Goal: Task Accomplishment & Management: Use online tool/utility

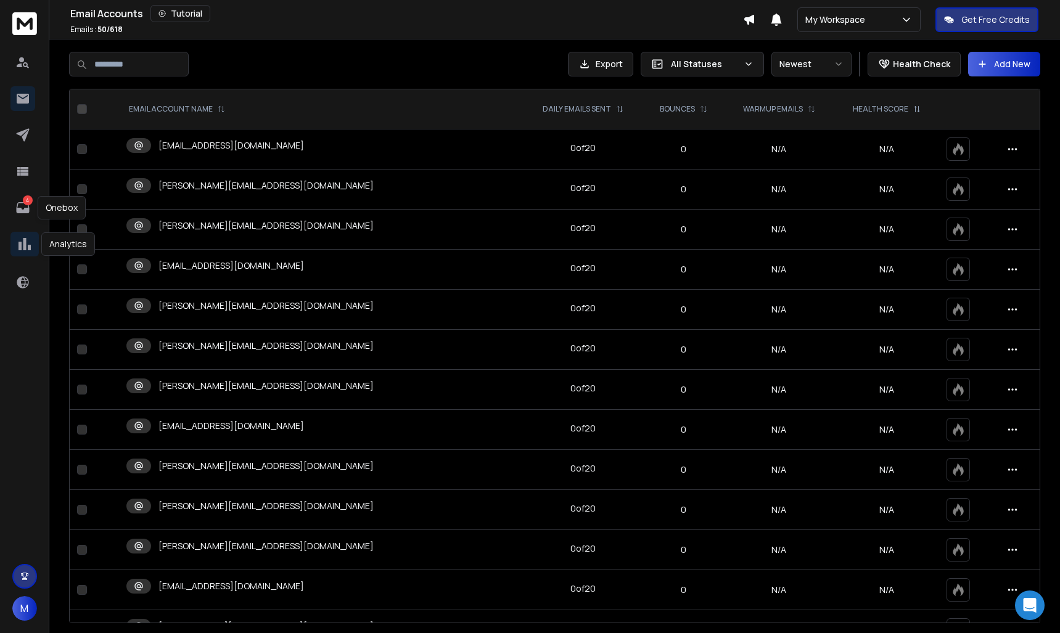
click at [17, 237] on icon at bounding box center [24, 244] width 18 height 18
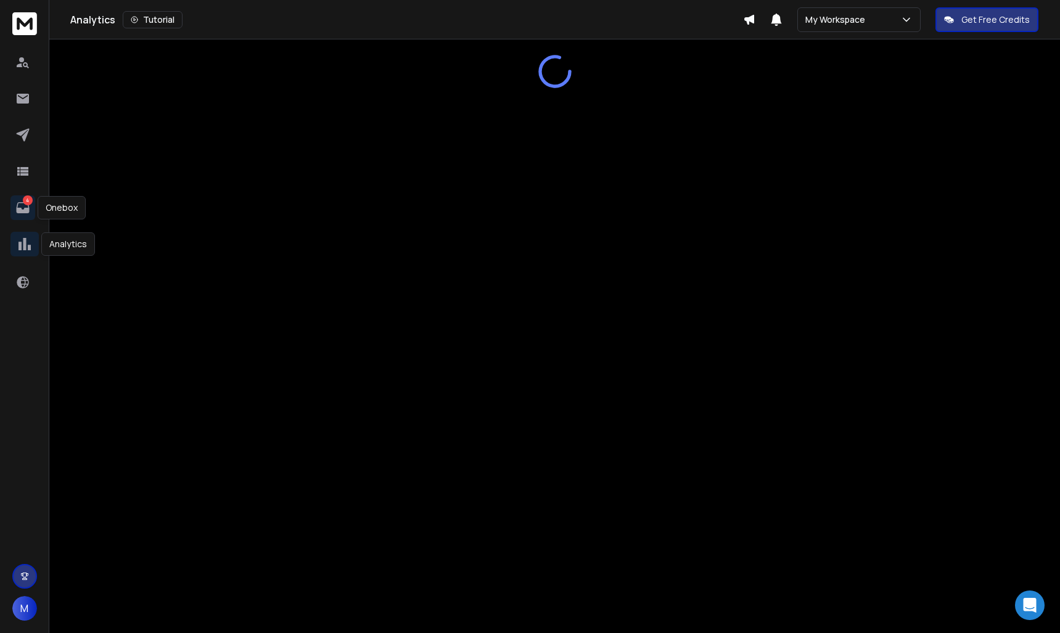
click at [17, 212] on icon at bounding box center [22, 207] width 13 height 11
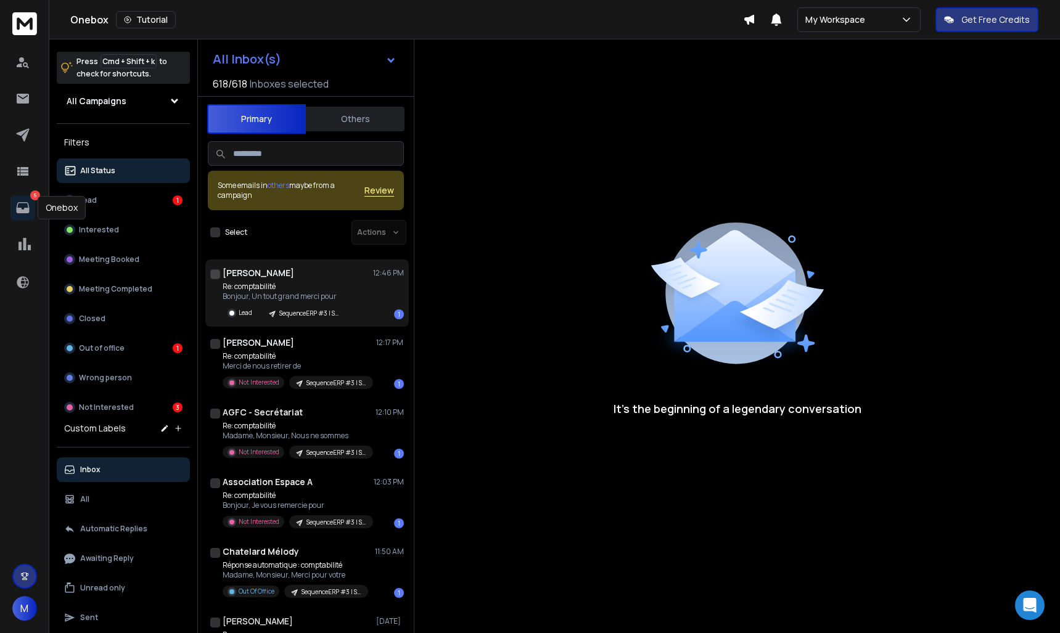
click at [306, 260] on div "[PERSON_NAME] 12:46 PM Re: comptabilité Bonjour, Un tout grand merci pour Lead …" at bounding box center [306, 293] width 203 height 67
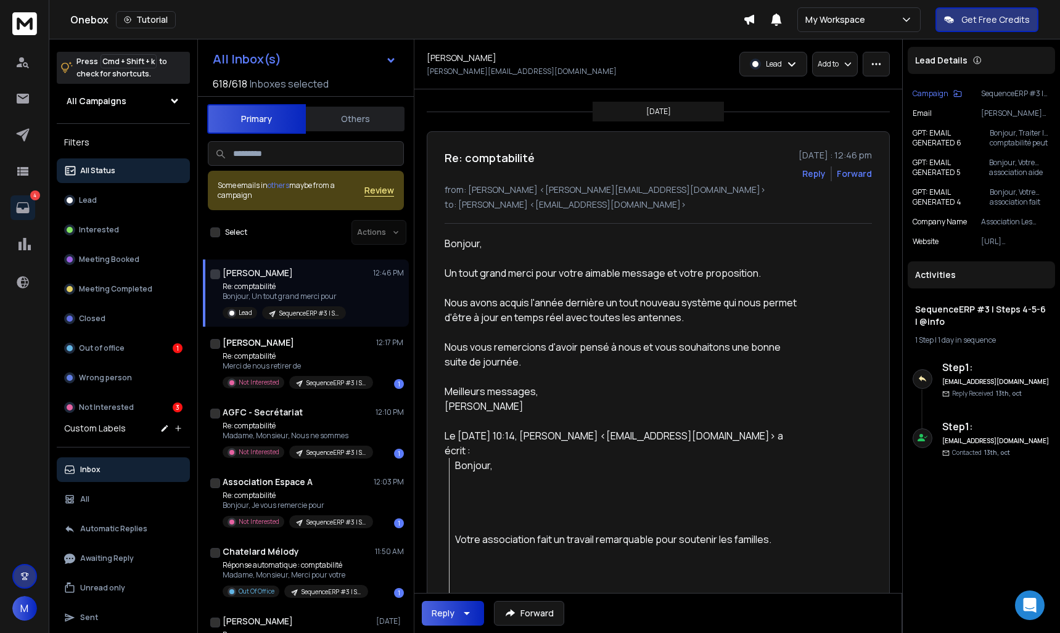
click at [448, 254] on div at bounding box center [625, 258] width 360 height 15
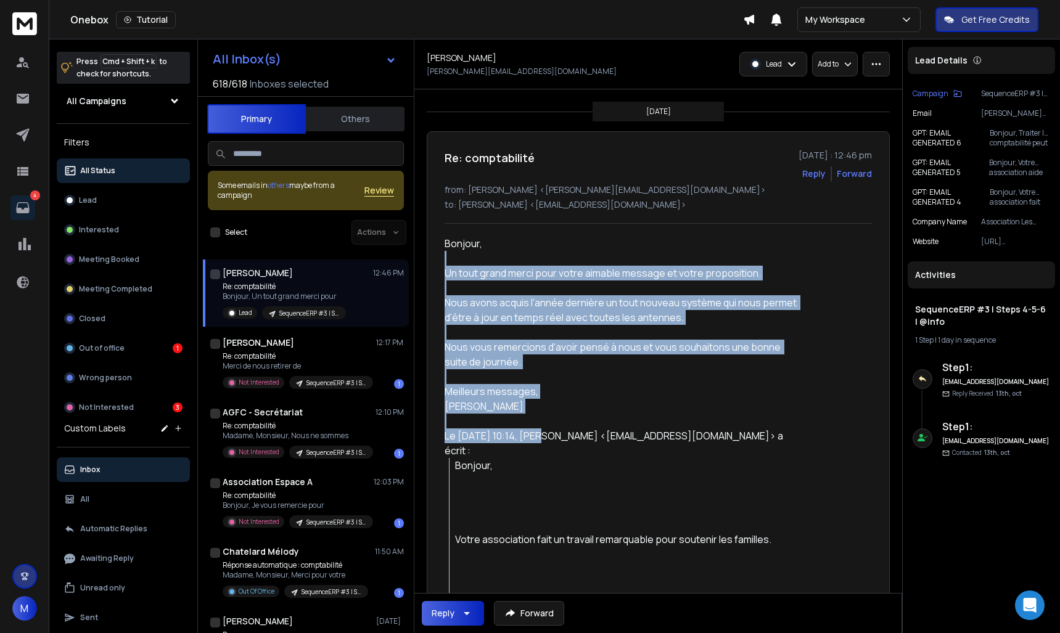
drag, startPoint x: 448, startPoint y: 254, endPoint x: 523, endPoint y: 425, distance: 187.0
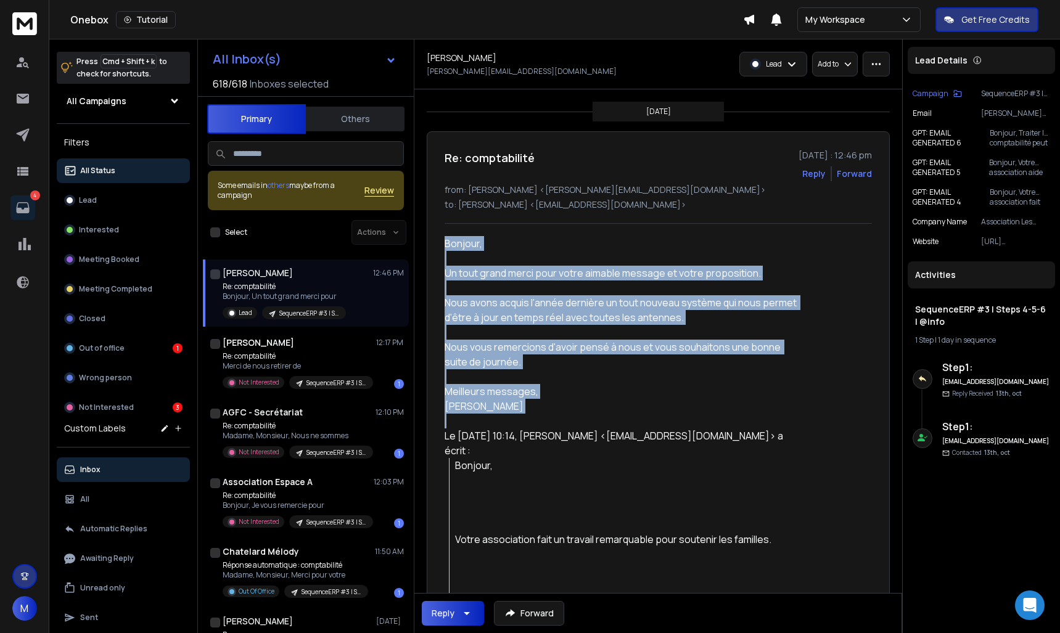
drag, startPoint x: 519, startPoint y: 419, endPoint x: 445, endPoint y: 227, distance: 206.1
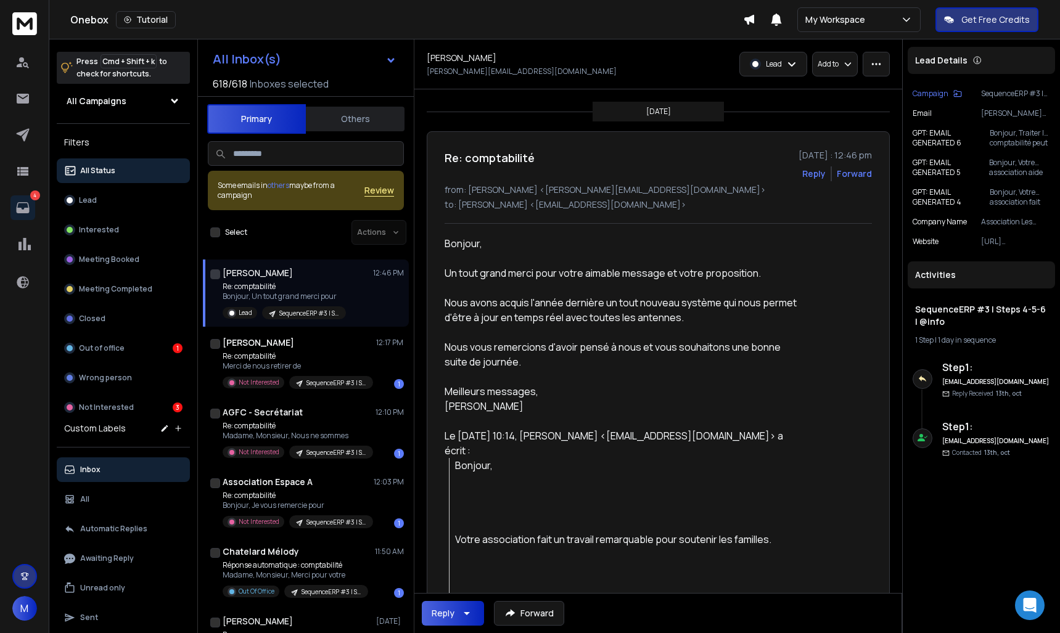
click at [390, 263] on div "[PERSON_NAME] 12:46 PM Re: comptabilité Bonjour, Un tout grand merci pour Lead …" at bounding box center [306, 293] width 203 height 67
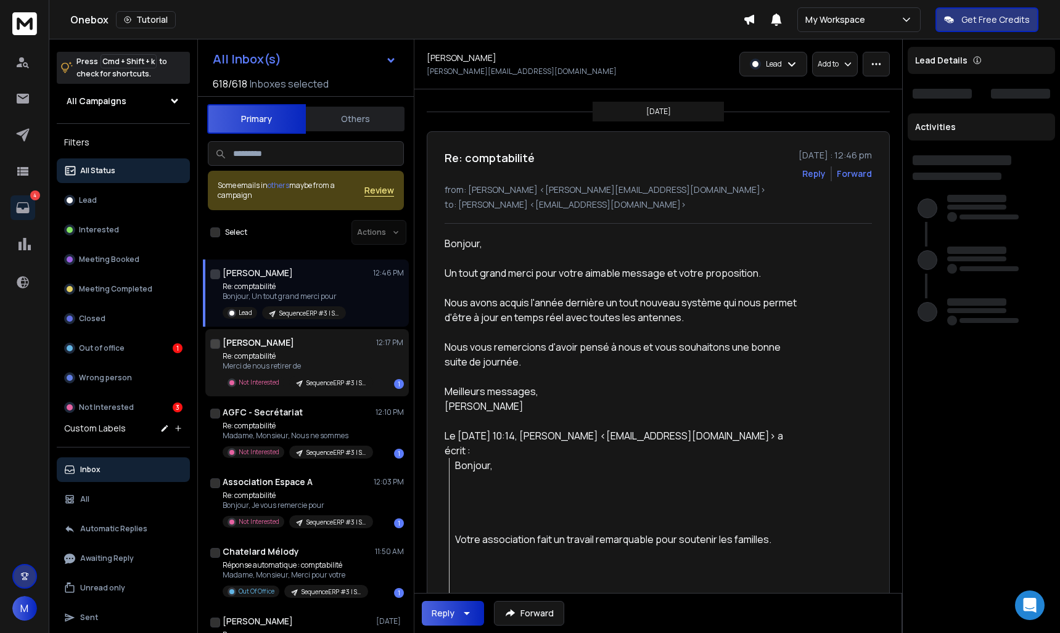
click at [357, 351] on p "Re: comptabilité" at bounding box center [297, 356] width 148 height 10
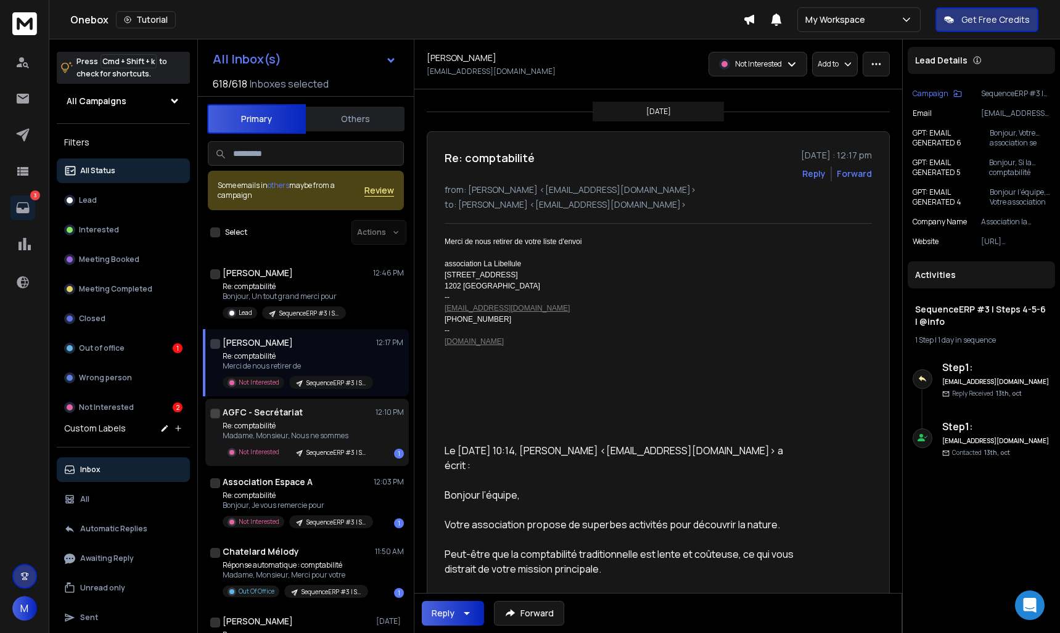
click at [295, 450] on div "SequenceERP #3 | Steps 4-5-6 | @info" at bounding box center [331, 452] width 84 height 13
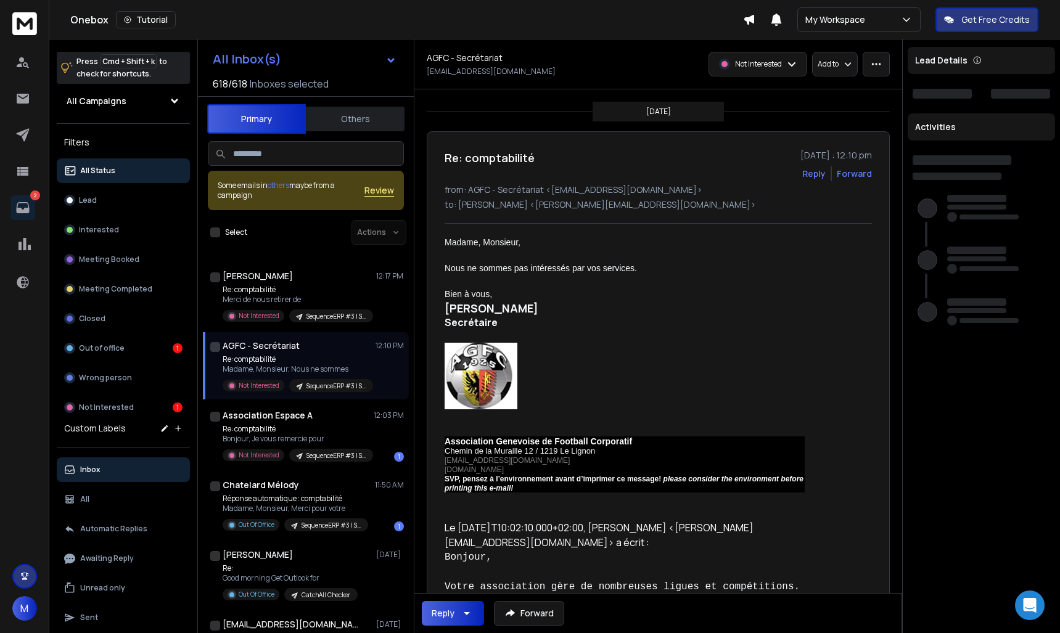
scroll to position [105, 0]
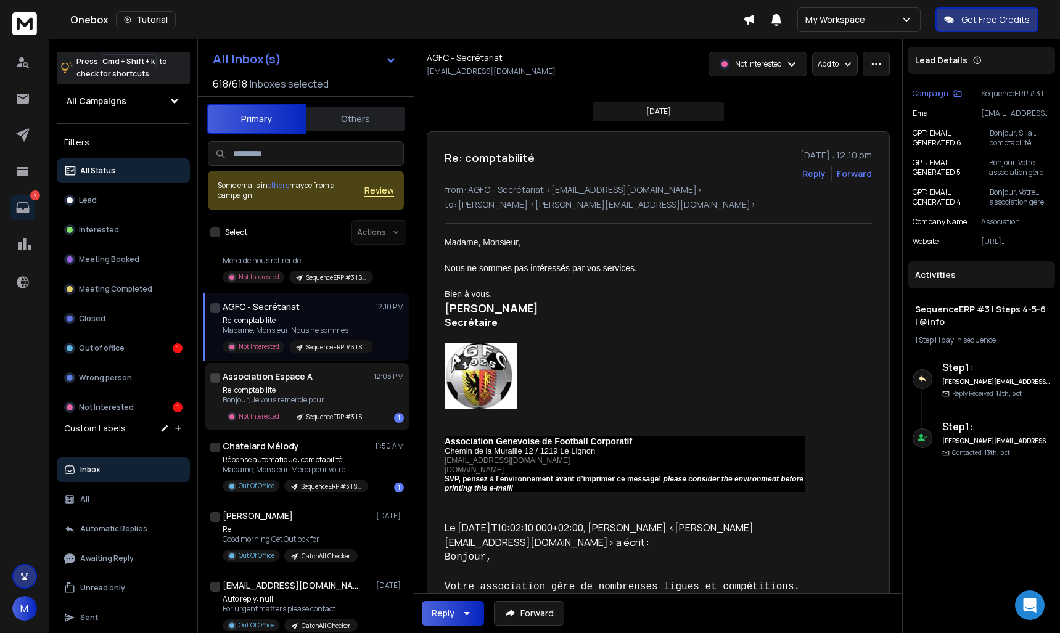
click at [303, 383] on div "Association Espace A 12:03 PM Re: comptabilité Bonjour, Je vous remercie pour N…" at bounding box center [313, 397] width 181 height 52
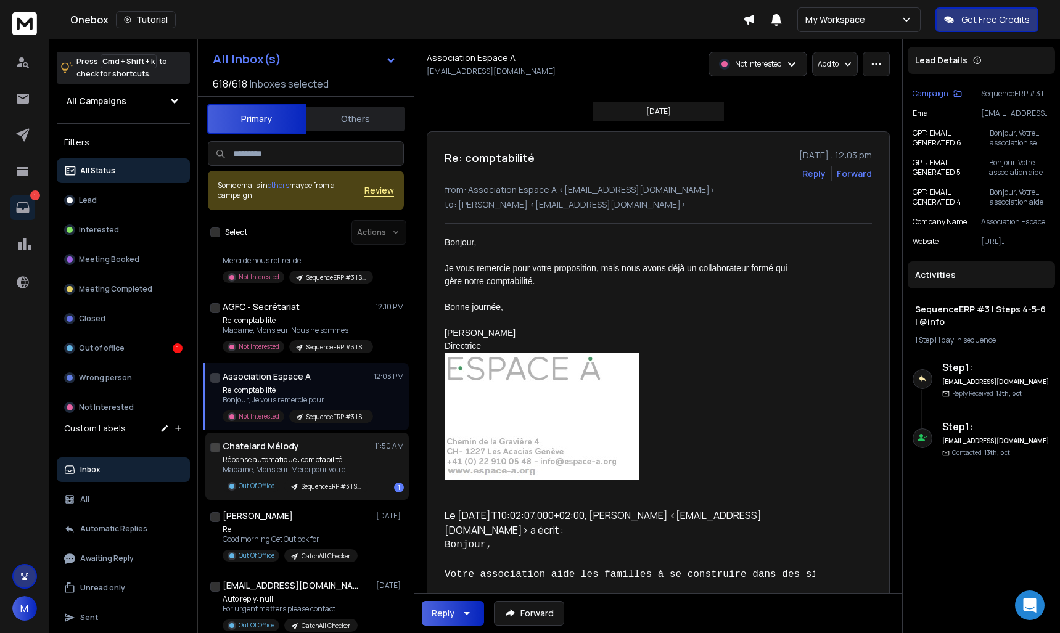
click at [283, 488] on div "Out Of Office SequenceERP #3 | Steps 4-5-6 | @info" at bounding box center [296, 486] width 146 height 13
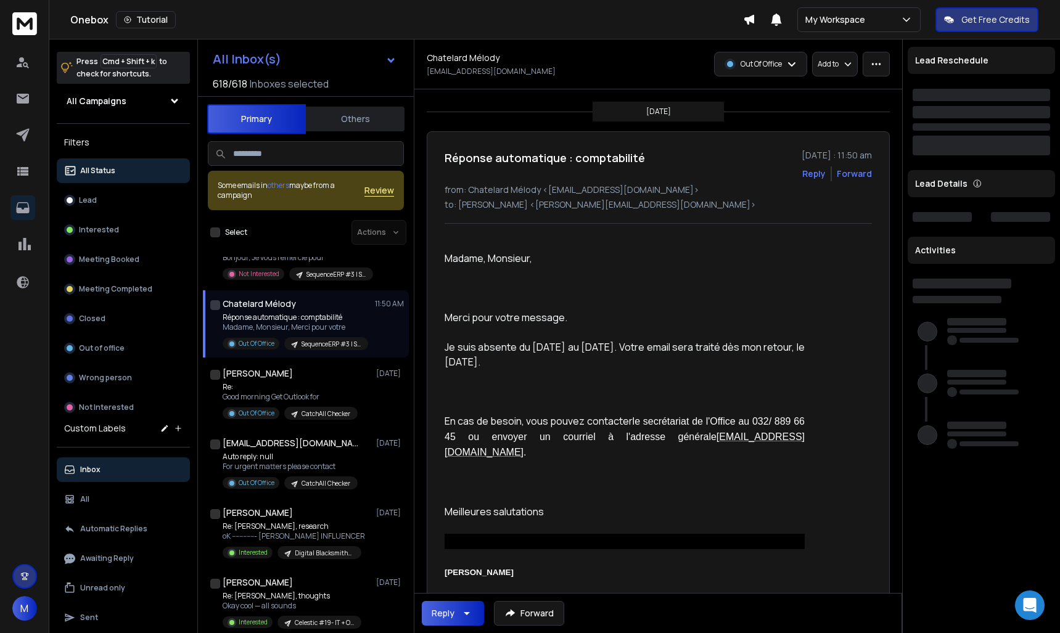
scroll to position [0, 0]
